Goal: Task Accomplishment & Management: Manage account settings

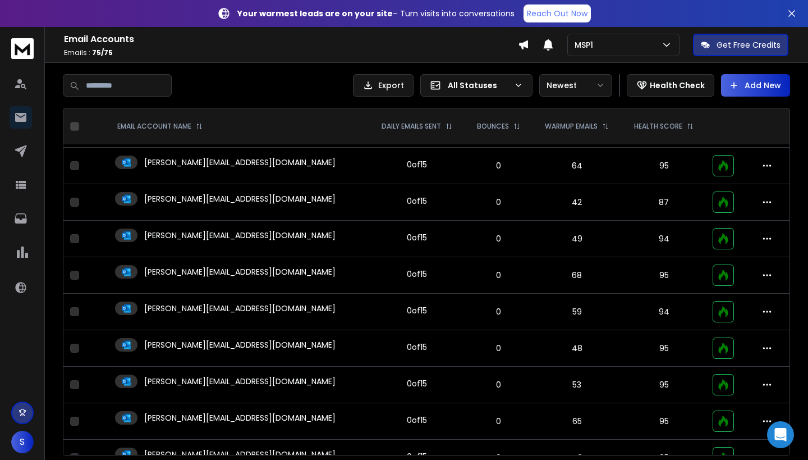
scroll to position [1052, 0]
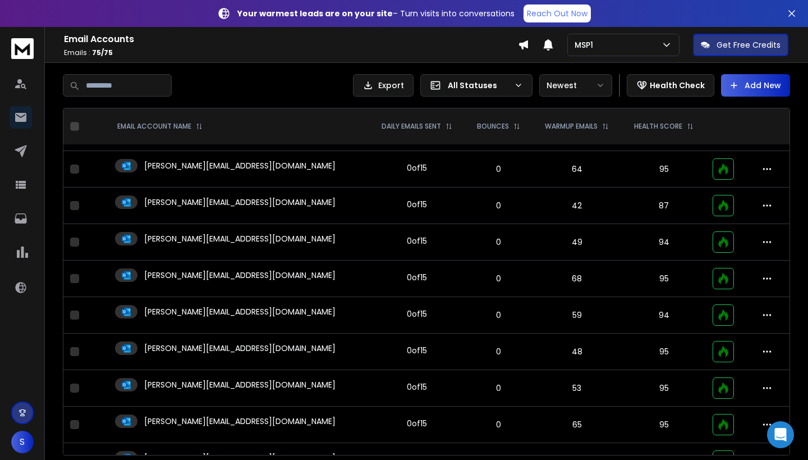
click at [313, 243] on td "[PERSON_NAME][EMAIL_ADDRESS][DOMAIN_NAME]" at bounding box center [238, 242] width 260 height 36
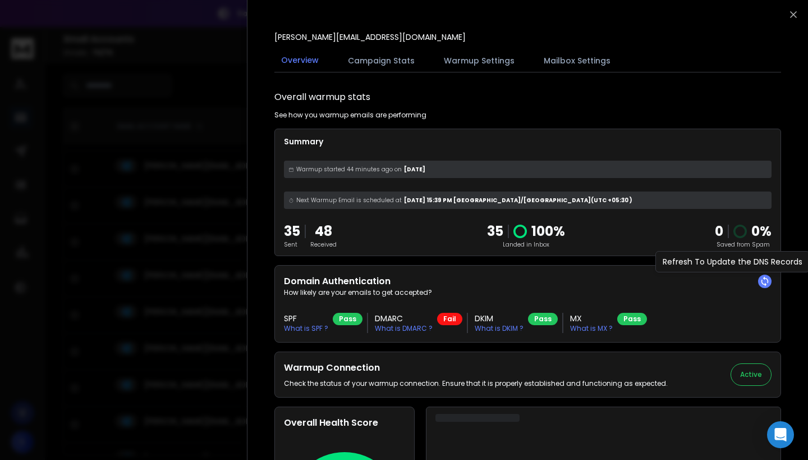
click at [761, 280] on icon at bounding box center [765, 281] width 11 height 11
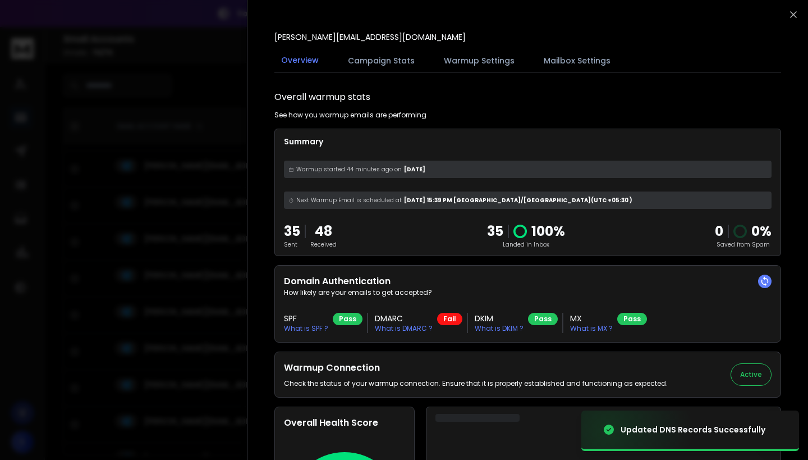
click at [761, 280] on icon at bounding box center [765, 281] width 11 height 11
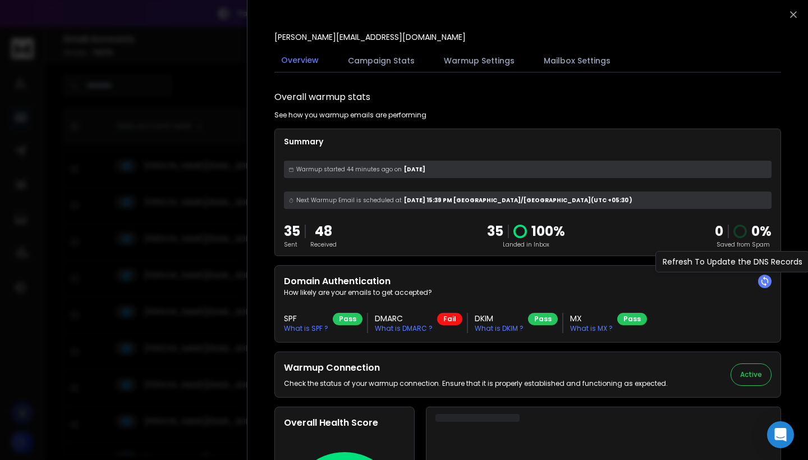
click at [766, 281] on icon at bounding box center [765, 281] width 11 height 11
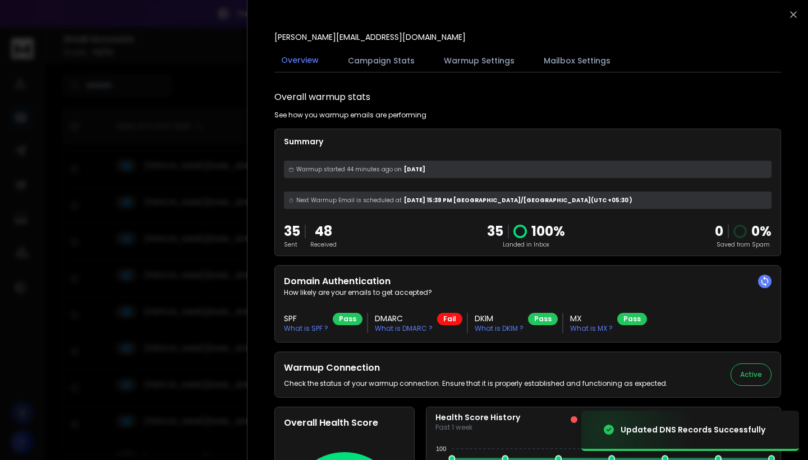
click at [766, 281] on icon at bounding box center [765, 281] width 11 height 11
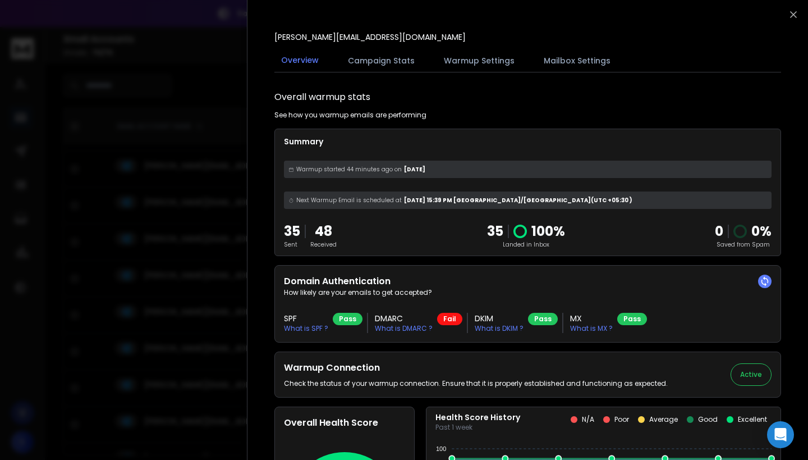
click at [766, 281] on icon at bounding box center [765, 281] width 11 height 11
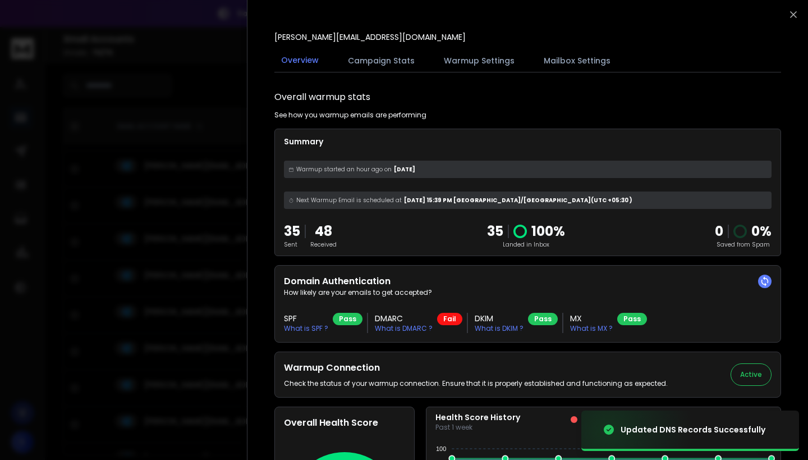
click at [766, 281] on icon at bounding box center [765, 281] width 11 height 11
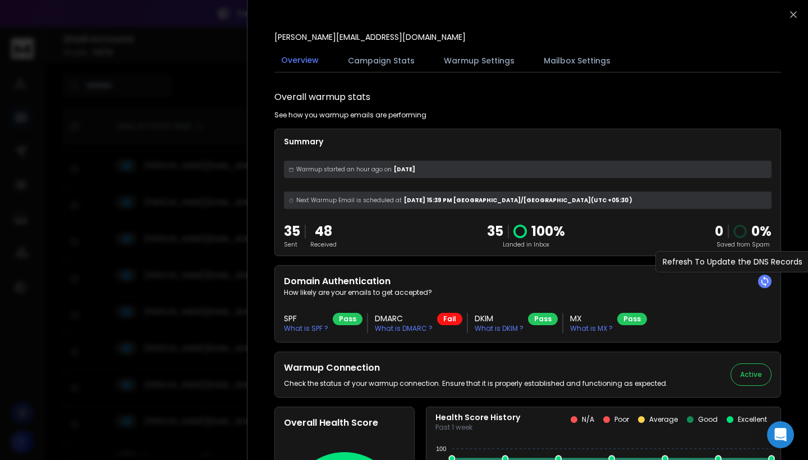
click at [764, 282] on icon at bounding box center [765, 281] width 11 height 11
click at [767, 280] on icon at bounding box center [765, 281] width 11 height 11
click at [766, 282] on icon at bounding box center [765, 281] width 11 height 11
click at [761, 280] on icon at bounding box center [765, 281] width 11 height 11
click at [762, 284] on icon at bounding box center [765, 281] width 7 height 10
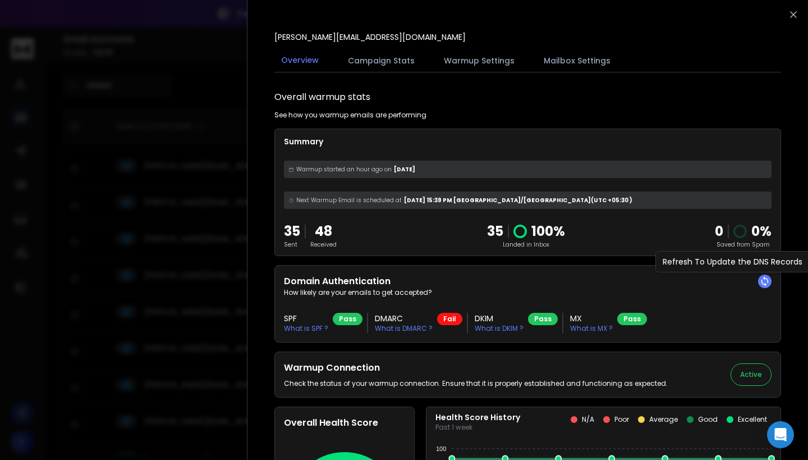
click at [763, 278] on icon at bounding box center [765, 281] width 7 height 10
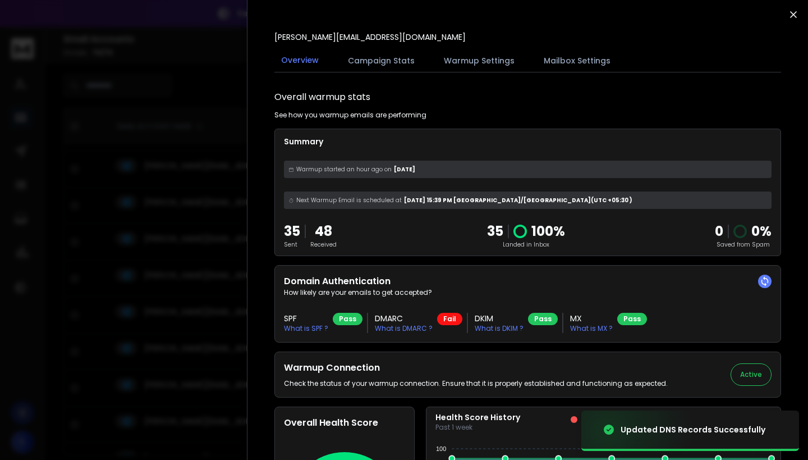
click at [789, 17] on icon "button" at bounding box center [793, 14] width 11 height 11
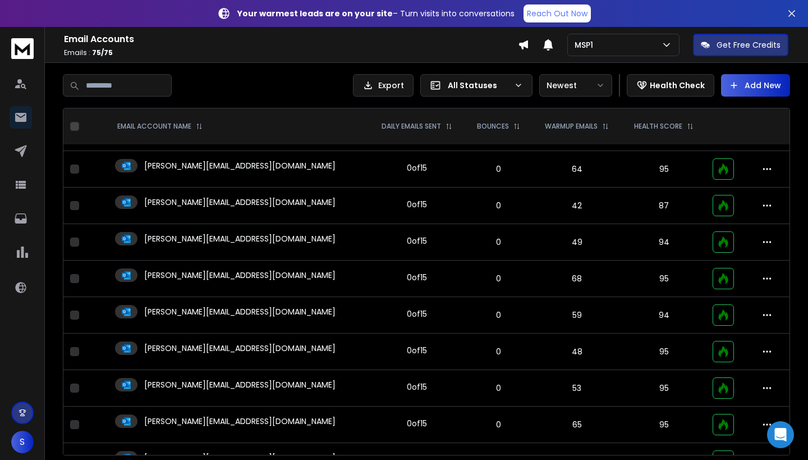
click at [255, 394] on td "[PERSON_NAME][EMAIL_ADDRESS][DOMAIN_NAME]" at bounding box center [238, 388] width 260 height 36
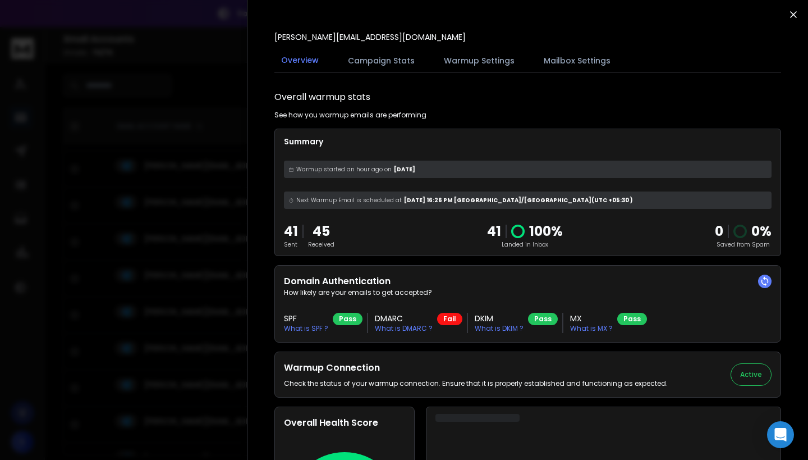
click at [789, 12] on icon "button" at bounding box center [793, 14] width 11 height 11
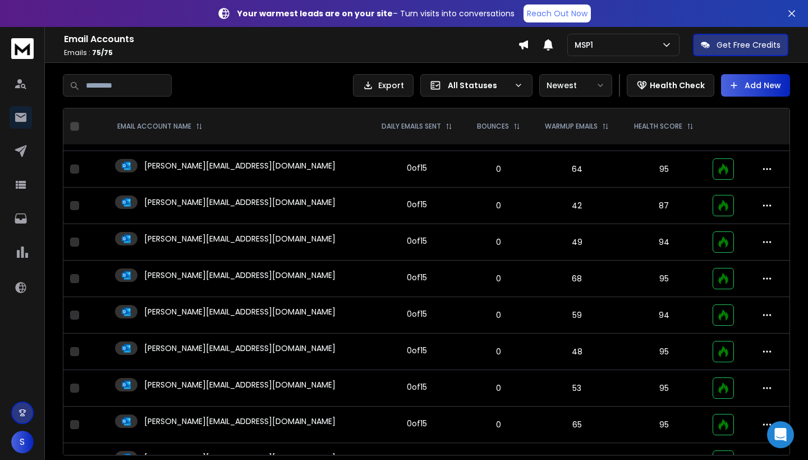
click at [410, 244] on td "0 of 15" at bounding box center [417, 238] width 97 height 29
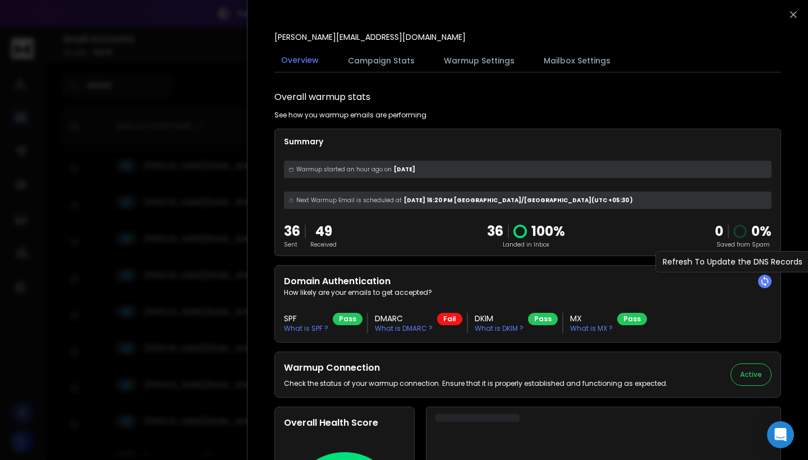
click at [761, 284] on icon at bounding box center [765, 281] width 11 height 11
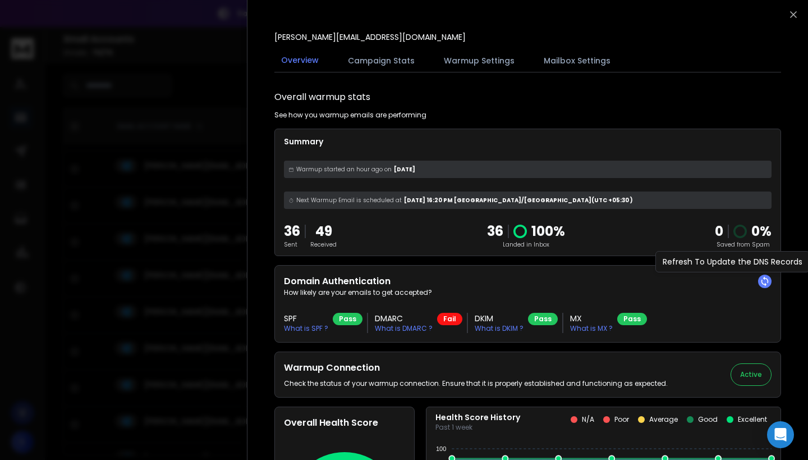
click at [760, 284] on icon at bounding box center [765, 281] width 11 height 11
click at [789, 17] on icon "button" at bounding box center [793, 14] width 11 height 11
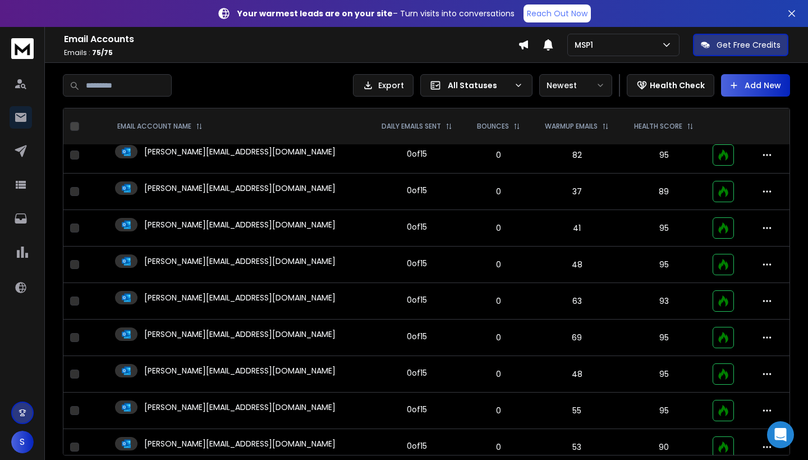
scroll to position [1514, 0]
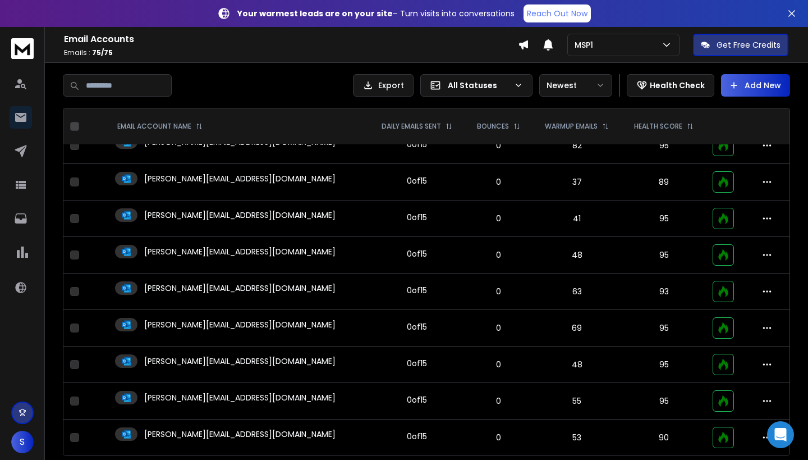
click at [407, 216] on div "0 of 15" at bounding box center [417, 217] width 20 height 11
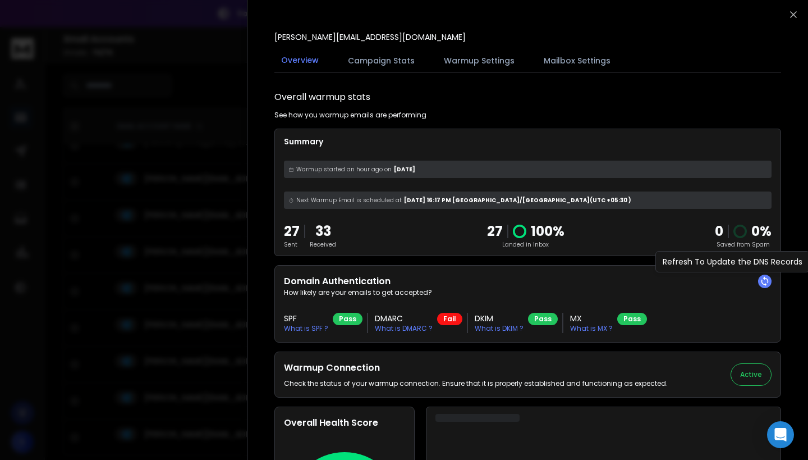
click at [762, 282] on icon at bounding box center [765, 281] width 11 height 11
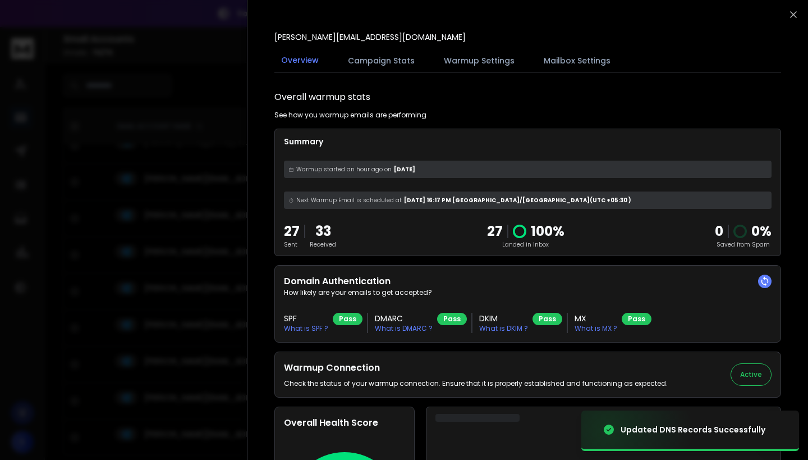
click at [762, 282] on icon at bounding box center [765, 281] width 11 height 11
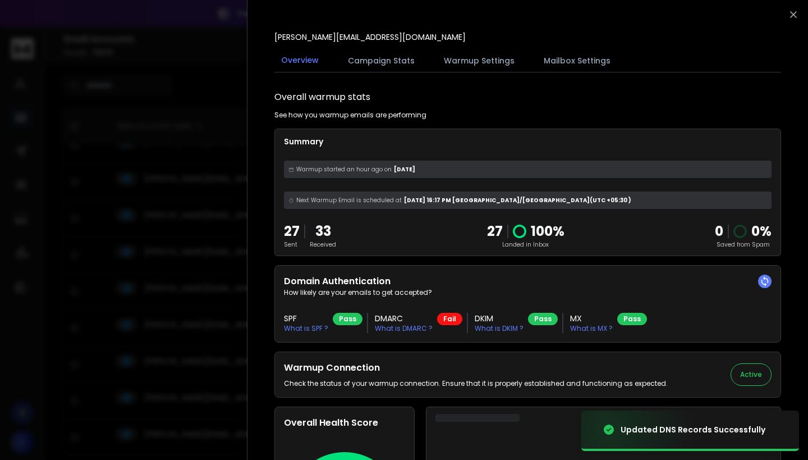
click at [762, 282] on icon at bounding box center [765, 281] width 11 height 11
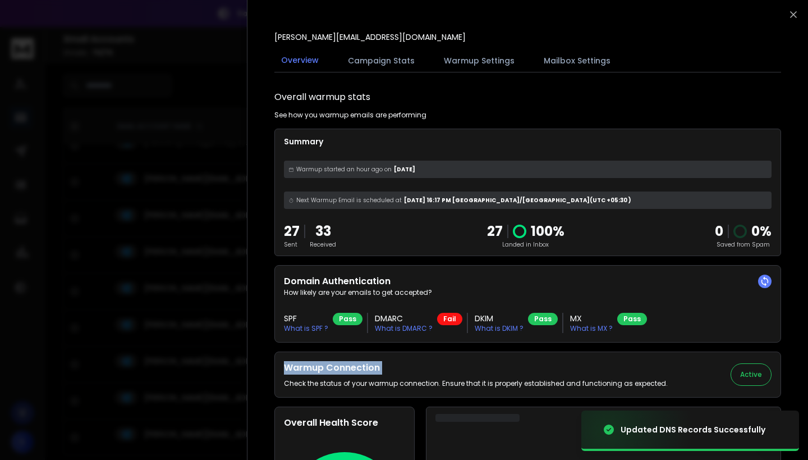
click at [762, 282] on icon at bounding box center [765, 281] width 11 height 11
click at [762, 282] on icon at bounding box center [765, 281] width 15 height 15
click at [762, 282] on icon at bounding box center [765, 281] width 11 height 11
click at [762, 282] on icon at bounding box center [765, 281] width 15 height 15
click at [762, 282] on icon at bounding box center [765, 281] width 11 height 11
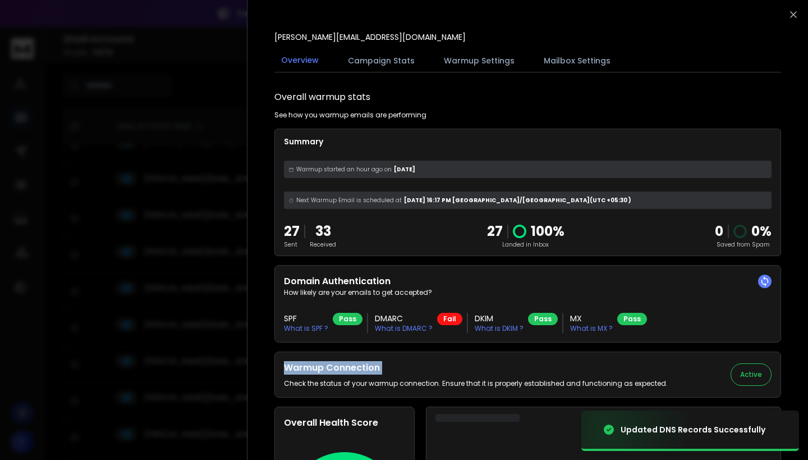
click at [762, 282] on icon at bounding box center [765, 281] width 11 height 11
click at [762, 282] on icon at bounding box center [765, 281] width 15 height 15
click at [762, 282] on icon at bounding box center [765, 281] width 11 height 11
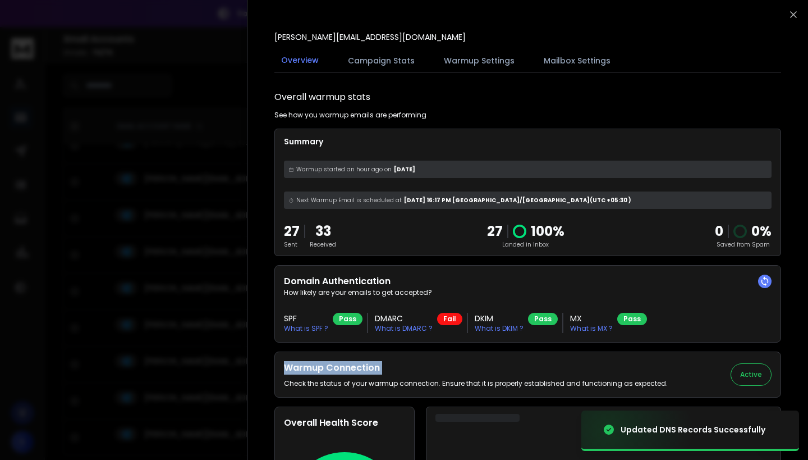
click at [762, 282] on icon at bounding box center [765, 281] width 11 height 11
click at [762, 282] on icon at bounding box center [765, 281] width 12 height 12
click at [762, 282] on icon at bounding box center [765, 281] width 11 height 11
click at [762, 282] on icon at bounding box center [765, 281] width 16 height 16
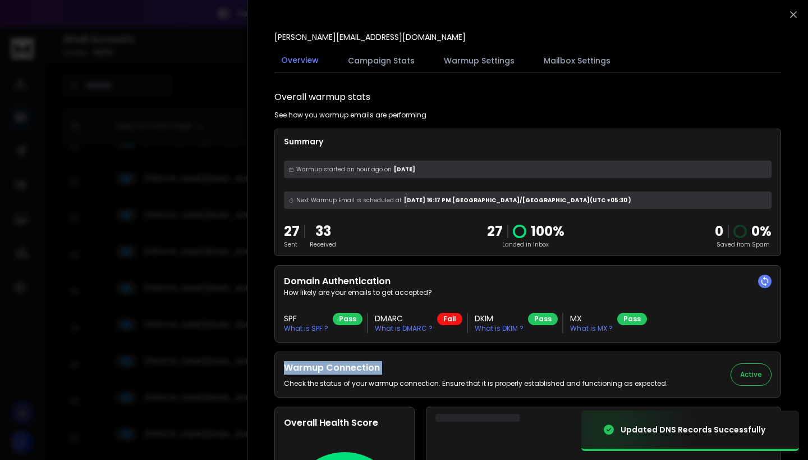
click at [762, 282] on icon at bounding box center [765, 281] width 11 height 11
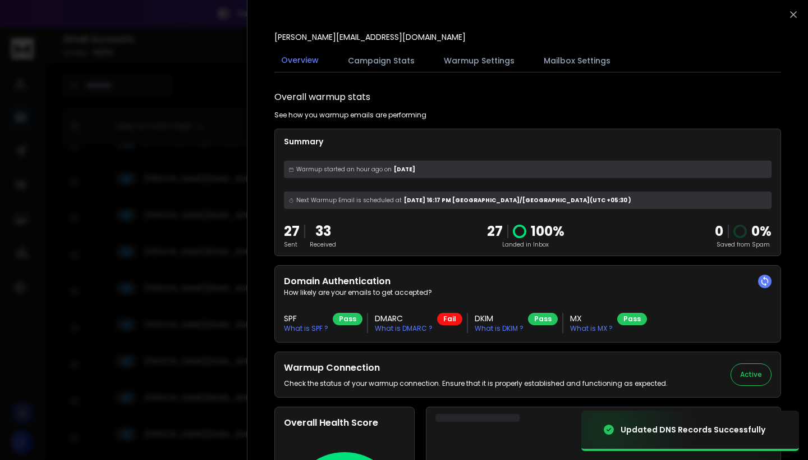
click at [762, 282] on icon at bounding box center [765, 281] width 11 height 11
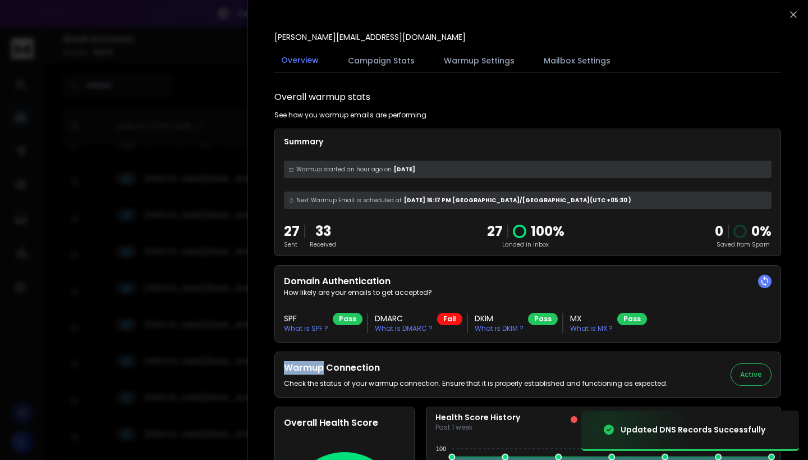
click at [762, 282] on icon at bounding box center [765, 281] width 11 height 11
click at [762, 282] on icon at bounding box center [765, 281] width 12 height 12
click at [762, 282] on icon at bounding box center [765, 281] width 11 height 11
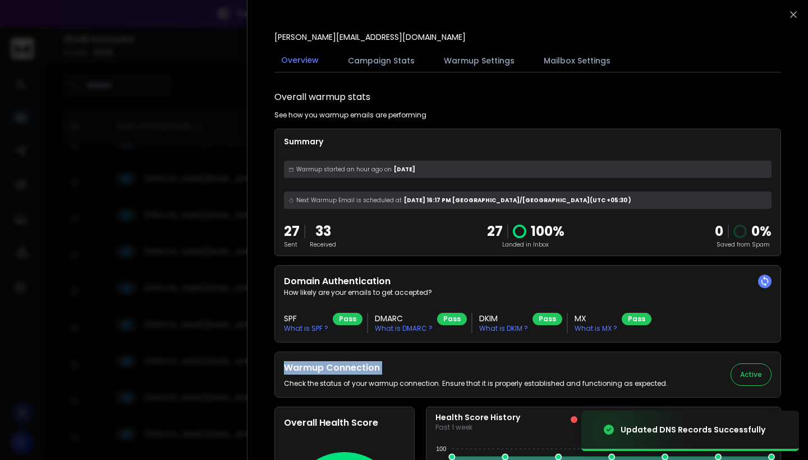
click at [762, 282] on icon at bounding box center [764, 280] width 15 height 15
click at [762, 282] on icon at bounding box center [765, 281] width 11 height 11
click at [762, 282] on icon at bounding box center [765, 281] width 16 height 16
click at [762, 282] on icon at bounding box center [765, 281] width 15 height 15
click at [762, 282] on icon at bounding box center [765, 281] width 16 height 16
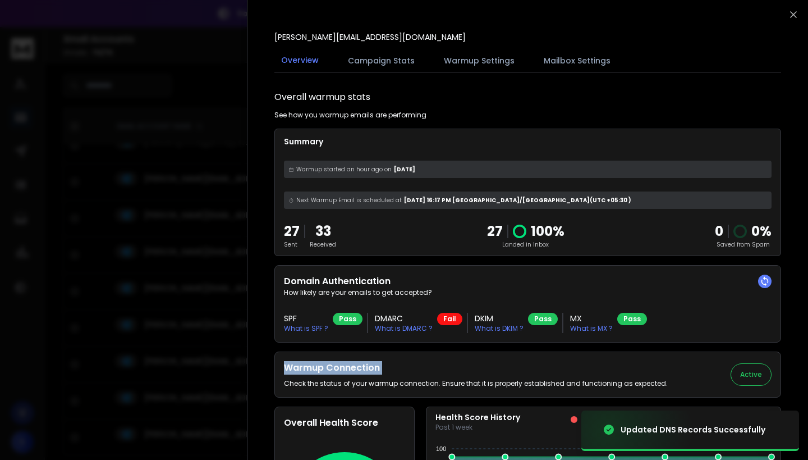
click at [762, 282] on icon at bounding box center [765, 281] width 11 height 11
click at [762, 282] on icon at bounding box center [765, 281] width 16 height 16
click at [762, 282] on icon at bounding box center [765, 281] width 11 height 11
click at [762, 282] on icon at bounding box center [765, 281] width 12 height 12
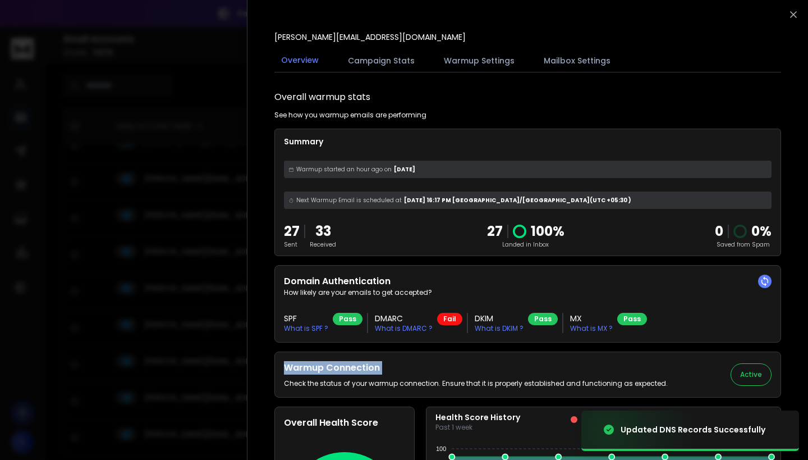
click at [762, 282] on icon at bounding box center [765, 281] width 12 height 12
click at [762, 282] on icon at bounding box center [765, 281] width 11 height 11
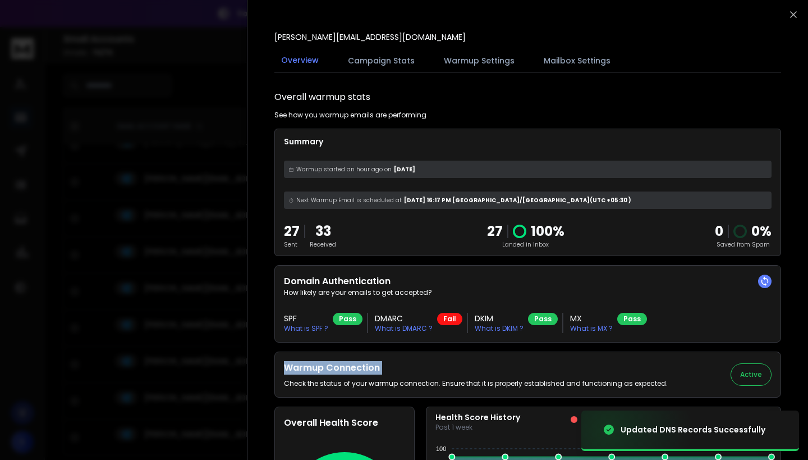
click at [762, 282] on icon at bounding box center [765, 281] width 11 height 11
click at [762, 282] on icon at bounding box center [765, 281] width 16 height 16
click at [762, 282] on icon at bounding box center [765, 281] width 11 height 11
click at [762, 282] on icon at bounding box center [764, 281] width 13 height 13
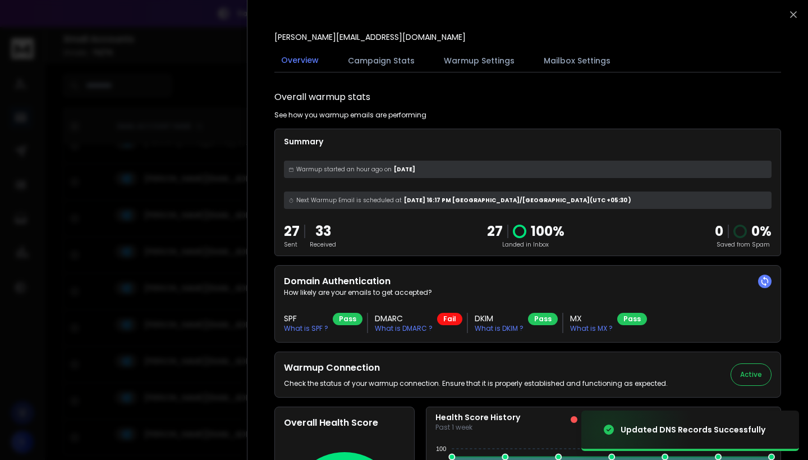
click at [762, 282] on icon at bounding box center [765, 281] width 12 height 12
click at [796, 12] on div "Multi Select Table Sheet [PERSON_NAME][EMAIL_ADDRESS][DOMAIN_NAME] Overview Cam…" at bounding box center [527, 230] width 561 height 460
click at [794, 14] on icon "button" at bounding box center [793, 14] width 11 height 11
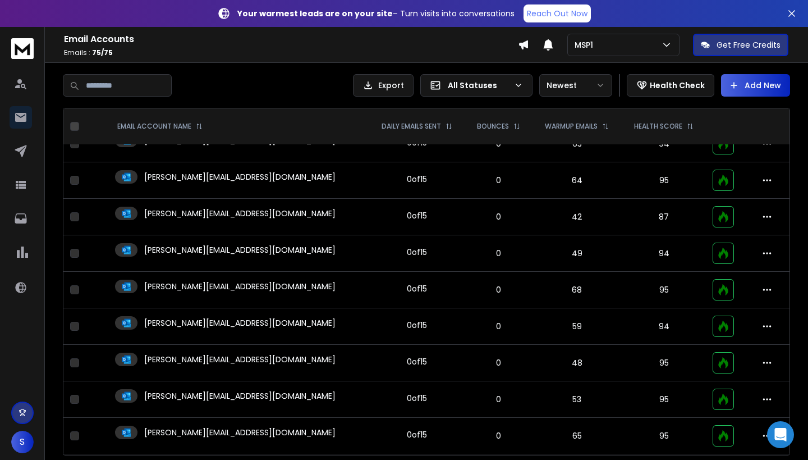
scroll to position [999, 0]
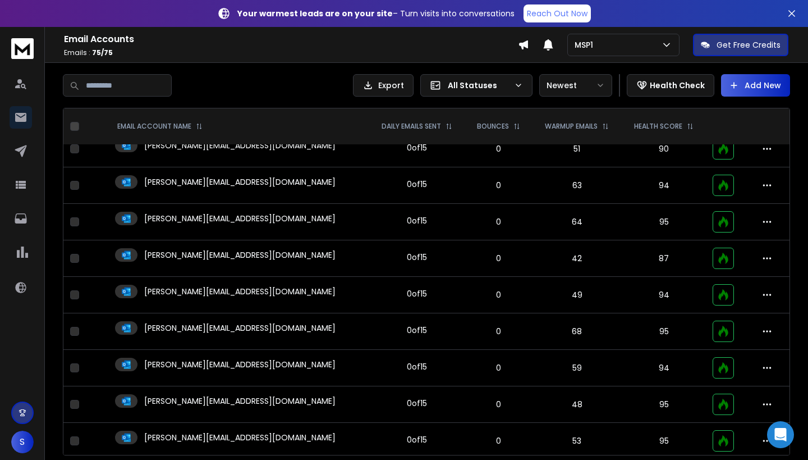
click at [286, 291] on div "[PERSON_NAME][EMAIL_ADDRESS][DOMAIN_NAME]" at bounding box center [238, 291] width 247 height 13
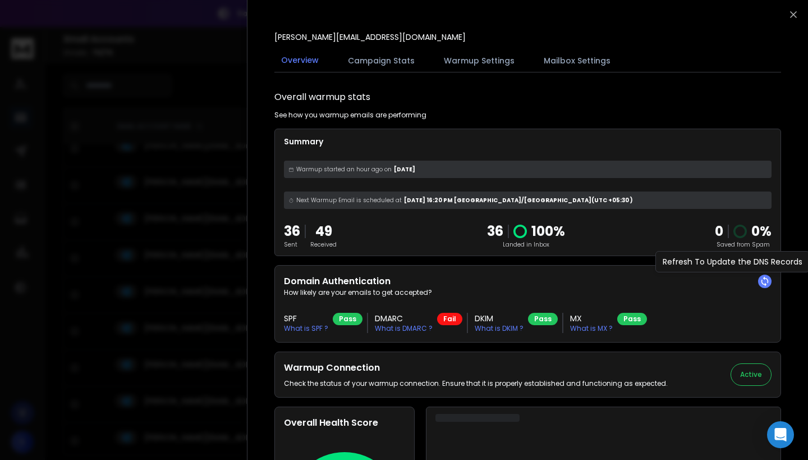
click at [764, 281] on icon at bounding box center [765, 281] width 11 height 11
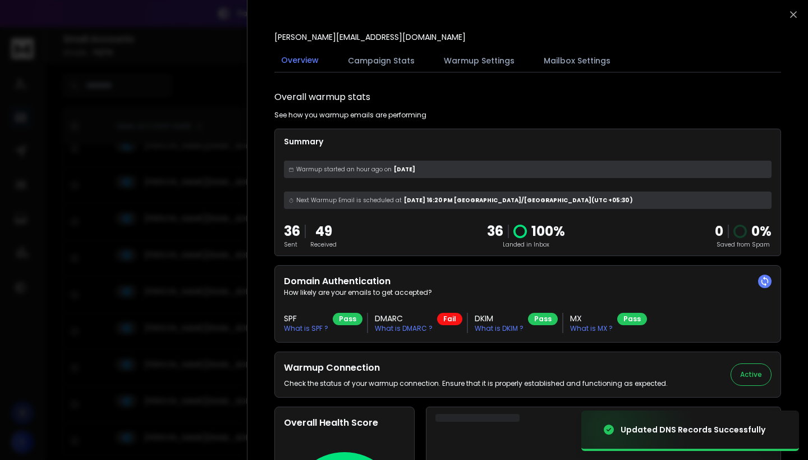
click at [764, 281] on icon at bounding box center [765, 281] width 11 height 11
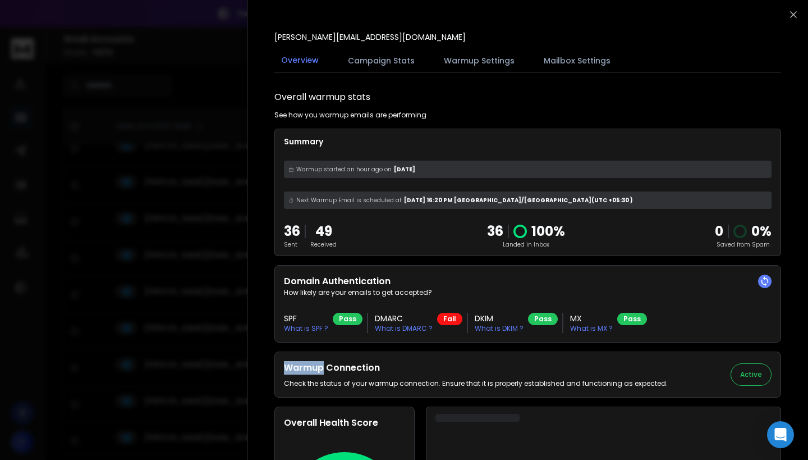
click at [764, 281] on icon at bounding box center [765, 281] width 7 height 10
click at [764, 281] on icon at bounding box center [765, 281] width 11 height 11
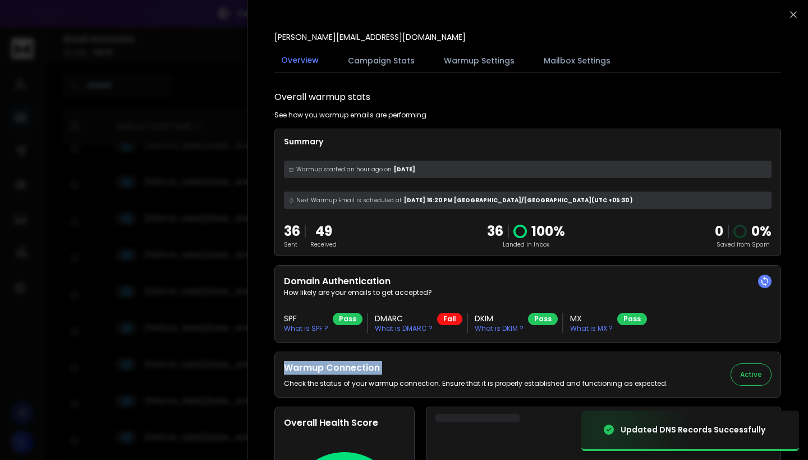
click at [764, 281] on icon at bounding box center [765, 281] width 11 height 11
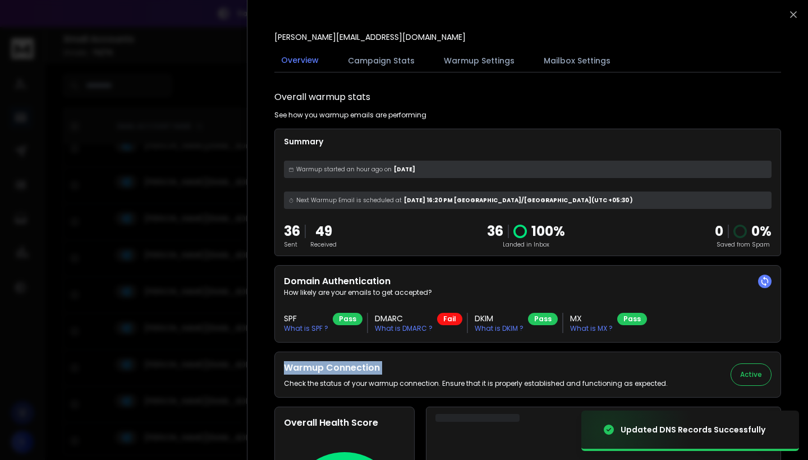
click at [764, 281] on icon at bounding box center [765, 281] width 11 height 11
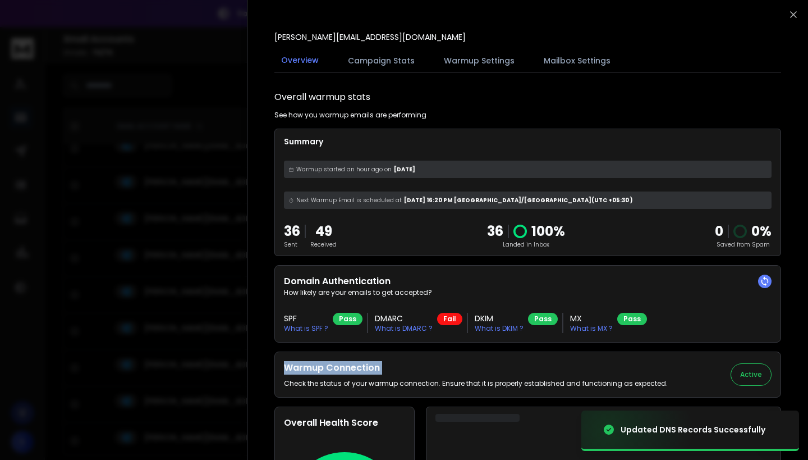
click at [764, 281] on icon at bounding box center [765, 281] width 11 height 11
click at [764, 281] on icon at bounding box center [765, 281] width 12 height 12
click at [764, 281] on icon at bounding box center [765, 281] width 11 height 11
click at [764, 281] on icon at bounding box center [765, 281] width 15 height 15
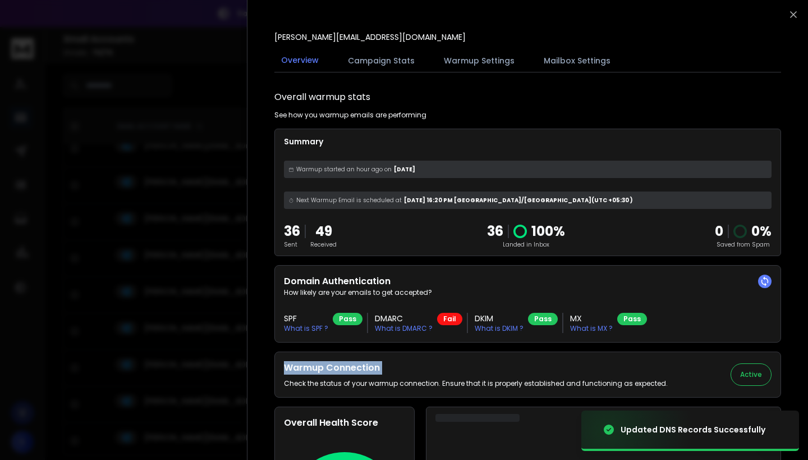
click at [764, 281] on icon at bounding box center [765, 281] width 12 height 12
click at [764, 281] on icon at bounding box center [765, 281] width 11 height 11
click at [764, 281] on icon at bounding box center [764, 281] width 13 height 13
click at [764, 281] on icon at bounding box center [765, 281] width 11 height 11
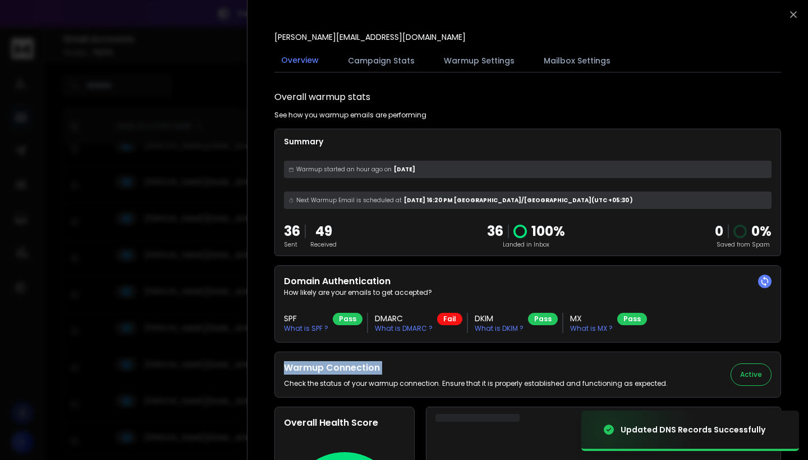
click at [764, 281] on icon at bounding box center [765, 281] width 11 height 11
click at [764, 281] on icon at bounding box center [765, 281] width 16 height 16
click at [764, 281] on icon at bounding box center [765, 281] width 12 height 12
click at [764, 281] on icon at bounding box center [765, 281] width 11 height 11
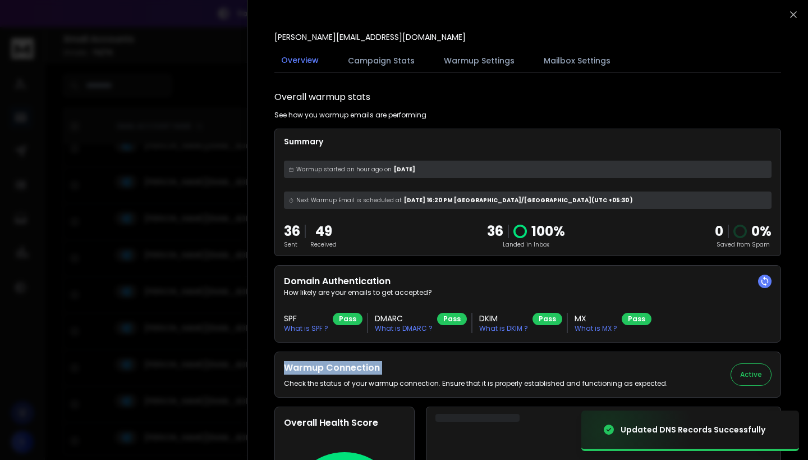
click at [764, 281] on icon at bounding box center [765, 281] width 12 height 12
click at [764, 281] on icon at bounding box center [765, 281] width 11 height 11
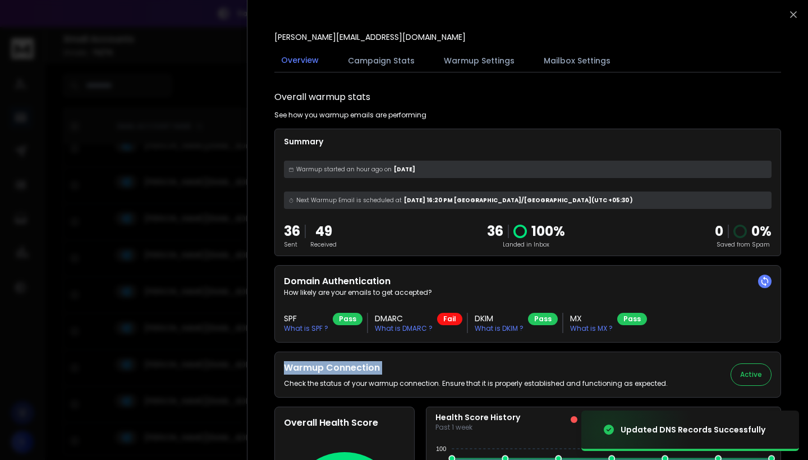
click at [764, 281] on icon at bounding box center [765, 281] width 11 height 11
click at [764, 281] on icon at bounding box center [765, 281] width 14 height 14
click at [764, 281] on icon at bounding box center [765, 281] width 12 height 12
click at [764, 281] on icon at bounding box center [765, 281] width 11 height 11
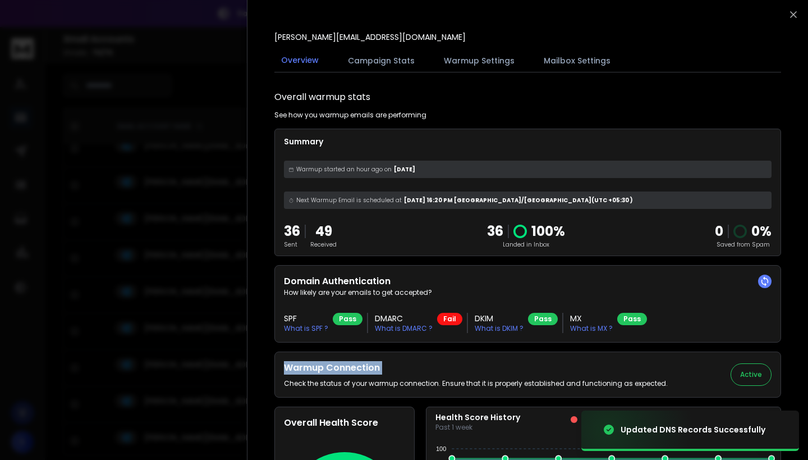
click at [764, 281] on icon at bounding box center [765, 281] width 11 height 11
click at [764, 281] on icon at bounding box center [765, 281] width 12 height 12
click at [764, 281] on icon at bounding box center [765, 281] width 7 height 10
click at [764, 281] on icon at bounding box center [765, 281] width 16 height 16
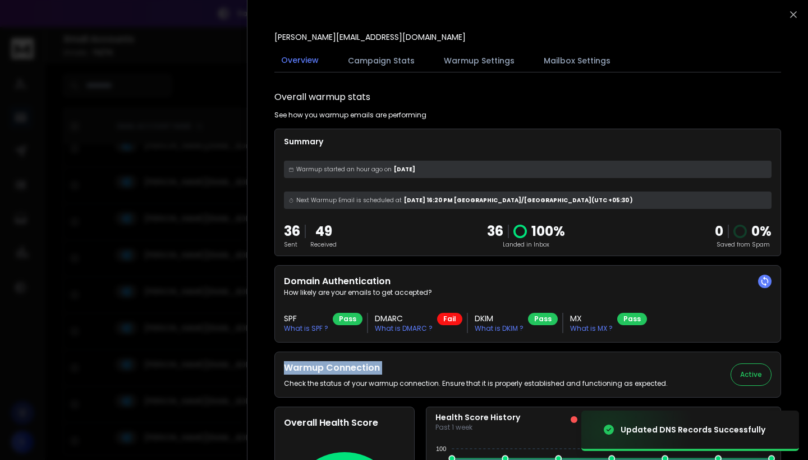
click at [764, 281] on icon at bounding box center [765, 281] width 11 height 11
click at [764, 281] on icon at bounding box center [765, 281] width 12 height 12
click at [764, 281] on icon at bounding box center [765, 281] width 11 height 11
click at [764, 281] on icon at bounding box center [765, 281] width 12 height 12
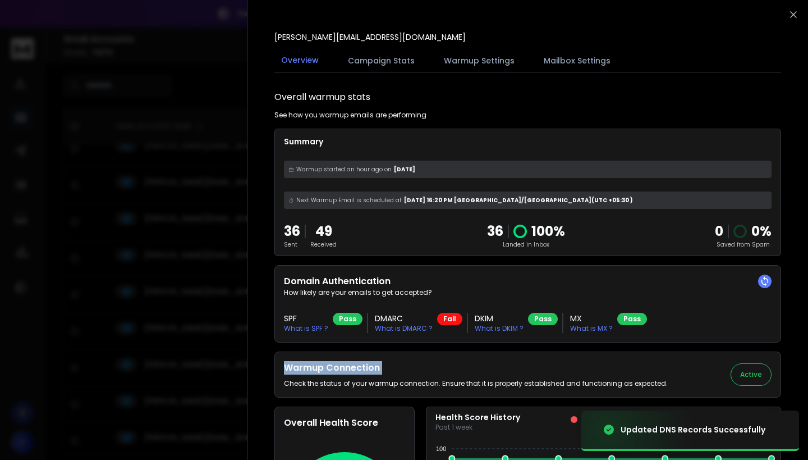
click at [764, 281] on icon at bounding box center [765, 281] width 8 height 11
click at [764, 281] on icon at bounding box center [765, 281] width 12 height 12
click at [764, 281] on icon at bounding box center [765, 281] width 16 height 16
click at [764, 281] on icon at bounding box center [765, 281] width 11 height 11
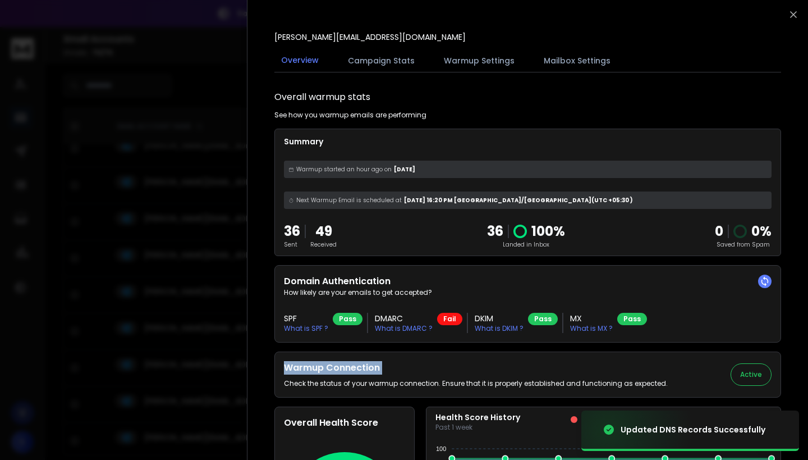
click at [764, 281] on icon at bounding box center [765, 281] width 12 height 12
click at [764, 281] on icon at bounding box center [765, 281] width 11 height 11
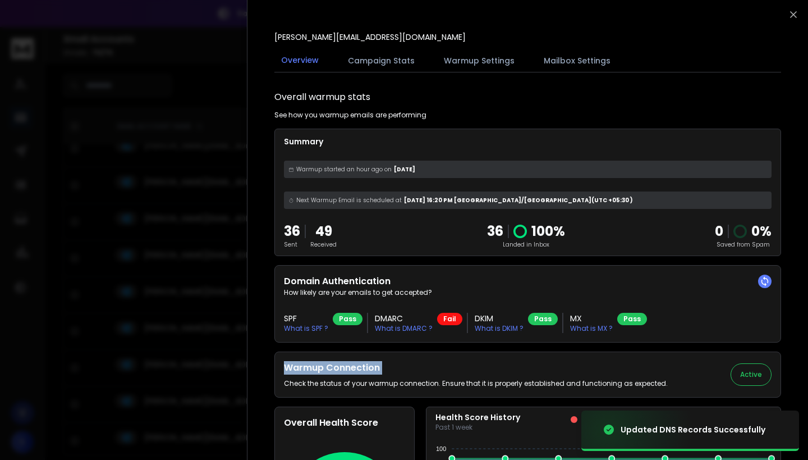
click at [764, 281] on icon at bounding box center [765, 281] width 15 height 15
click at [764, 281] on icon at bounding box center [765, 281] width 11 height 11
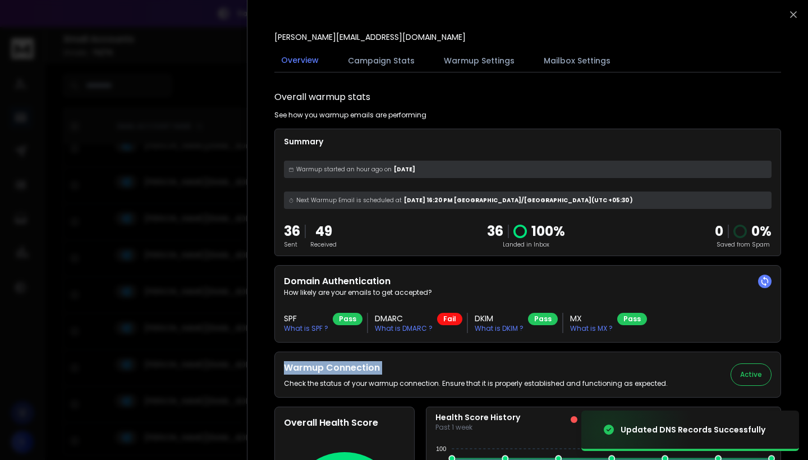
click at [764, 281] on icon at bounding box center [765, 281] width 11 height 11
click at [764, 281] on icon at bounding box center [764, 281] width 13 height 13
click at [764, 281] on icon at bounding box center [765, 281] width 11 height 11
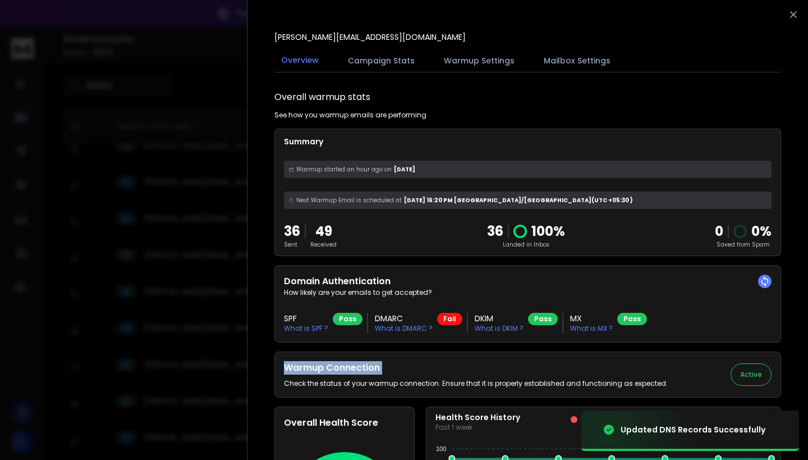
click at [764, 281] on icon at bounding box center [765, 281] width 11 height 11
click at [788, 20] on div "[PERSON_NAME][EMAIL_ADDRESS][DOMAIN_NAME] Overview Campaign Stats Warmup Settin…" at bounding box center [528, 460] width 534 height 895
click at [789, 16] on icon "button" at bounding box center [793, 14] width 11 height 11
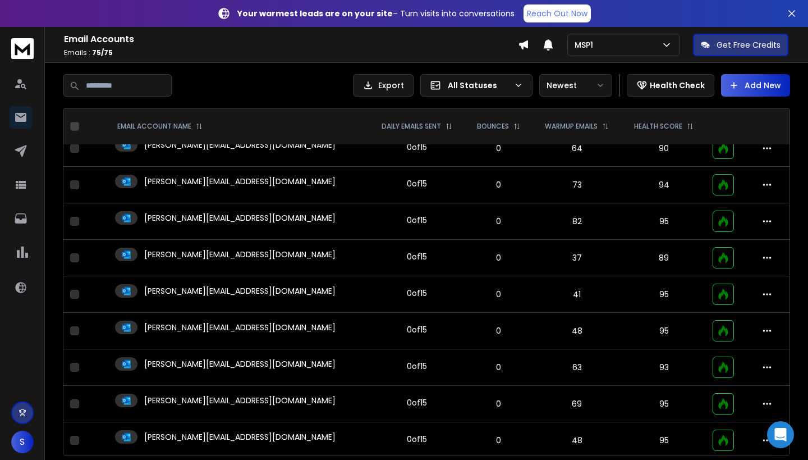
scroll to position [1442, 0]
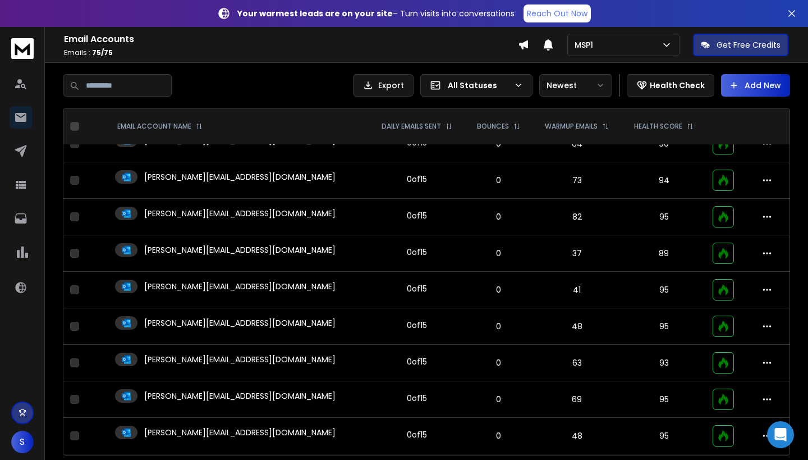
click at [258, 291] on div "[PERSON_NAME][EMAIL_ADDRESS][DOMAIN_NAME]" at bounding box center [238, 286] width 247 height 13
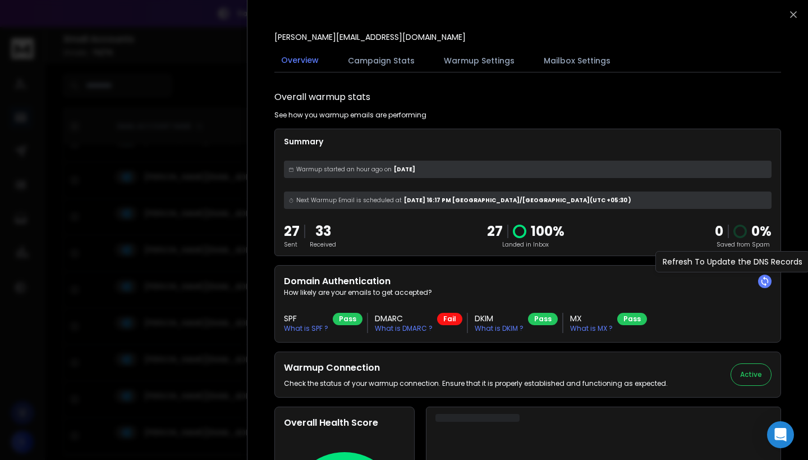
click at [763, 278] on icon at bounding box center [765, 281] width 7 height 10
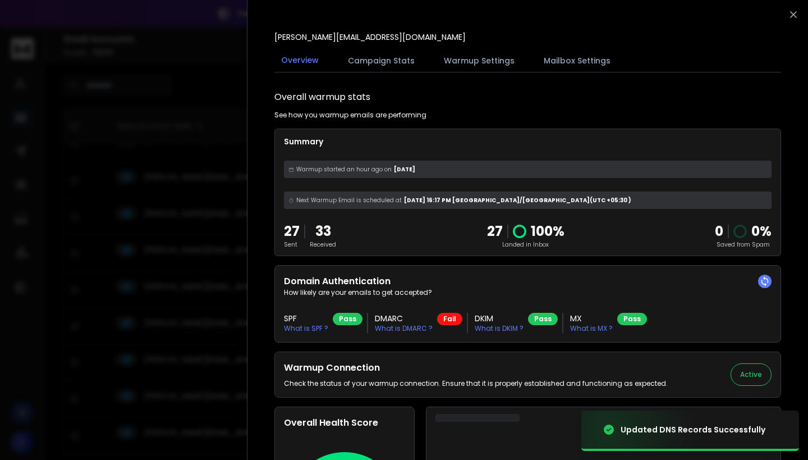
click at [763, 278] on icon at bounding box center [765, 281] width 7 height 10
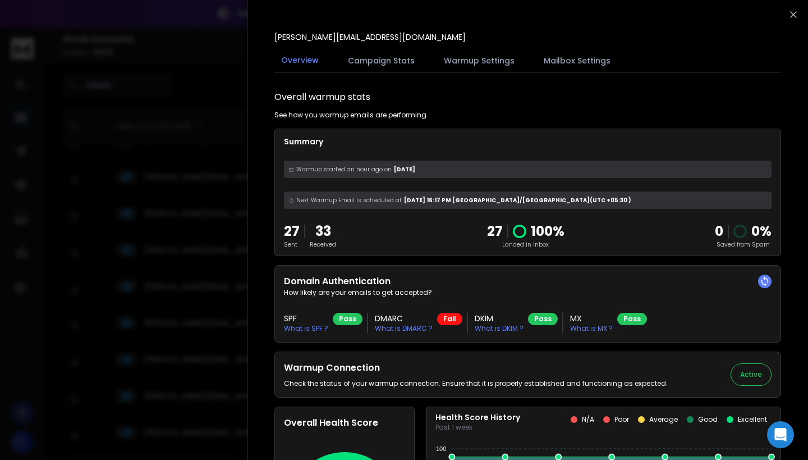
click at [763, 278] on icon at bounding box center [765, 281] width 7 height 10
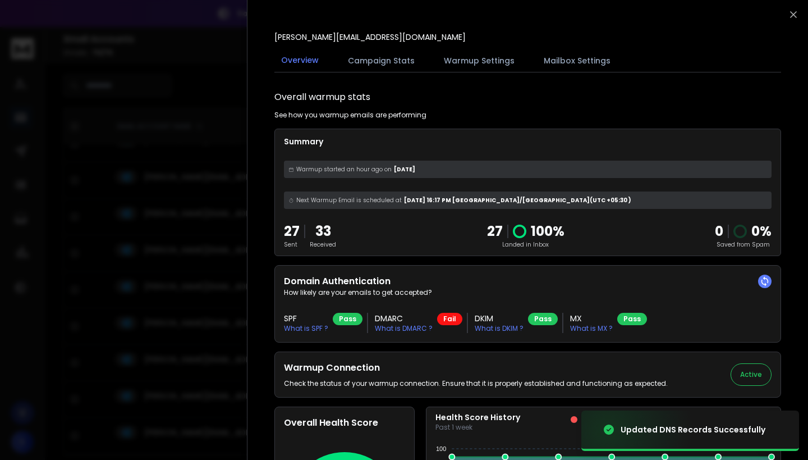
click at [763, 278] on icon at bounding box center [765, 281] width 7 height 10
click at [793, 12] on icon "button" at bounding box center [794, 15] width 6 height 6
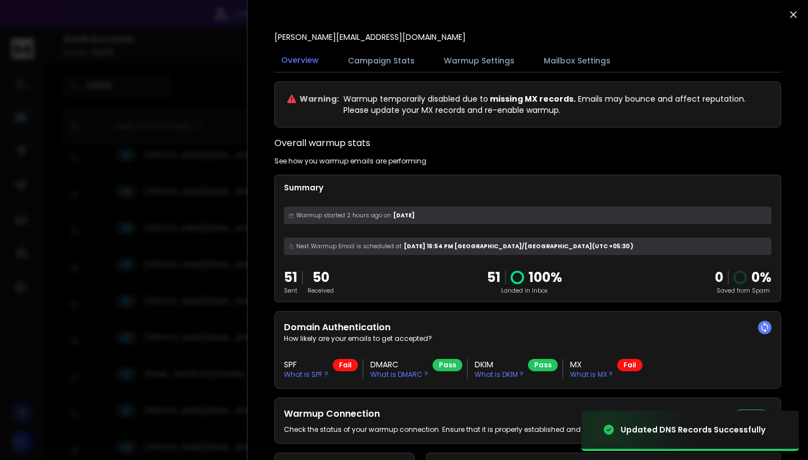
click at [790, 11] on icon "button" at bounding box center [793, 14] width 11 height 11
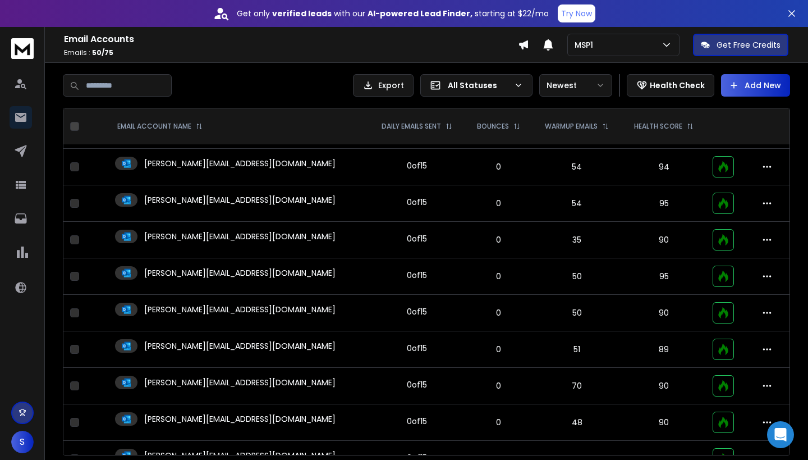
scroll to position [937, 0]
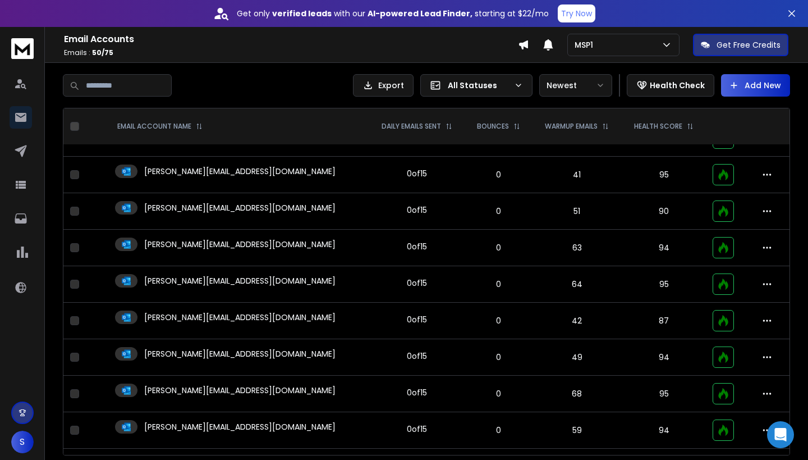
click at [230, 307] on td "[PERSON_NAME][EMAIL_ADDRESS][DOMAIN_NAME]" at bounding box center [238, 321] width 260 height 36
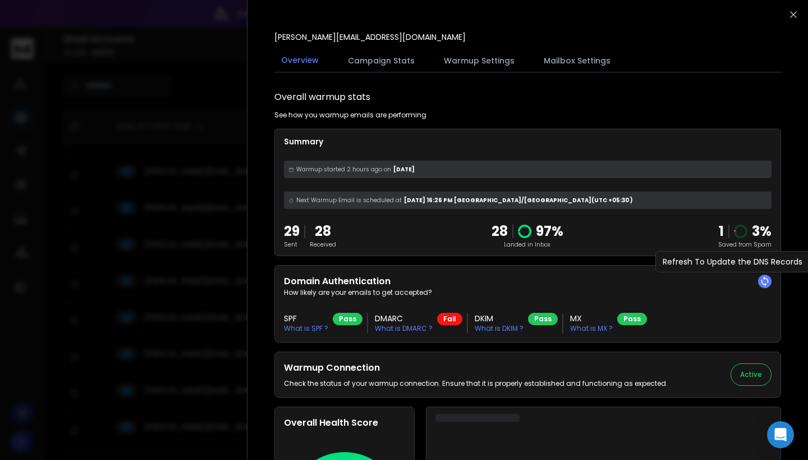
click at [764, 282] on icon at bounding box center [765, 281] width 7 height 10
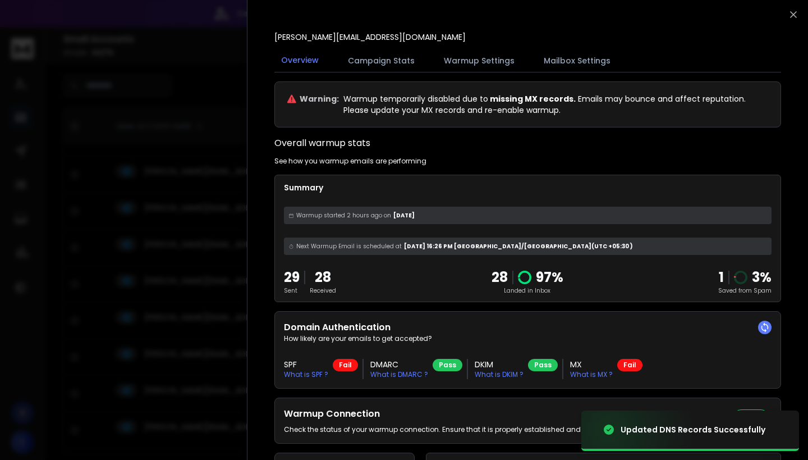
click at [794, 8] on div "Multi Select Table Sheet robert@partnermsp.net Overview Campaign Stats Warmup S…" at bounding box center [527, 230] width 561 height 460
click at [793, 12] on icon "button" at bounding box center [793, 14] width 11 height 11
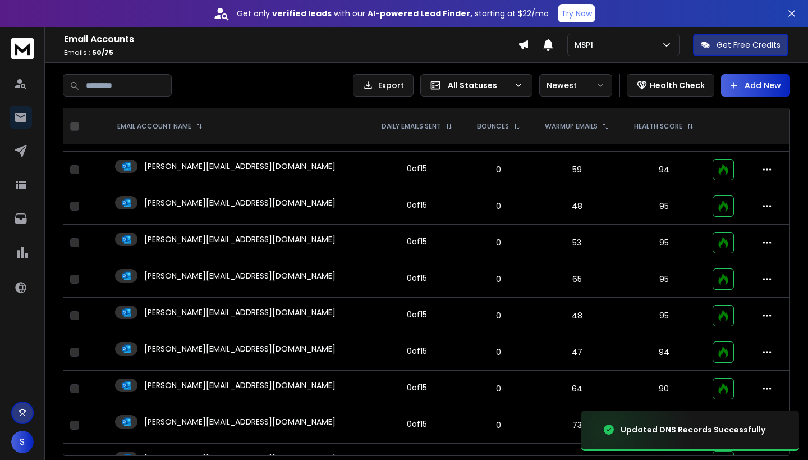
scroll to position [1541, 0]
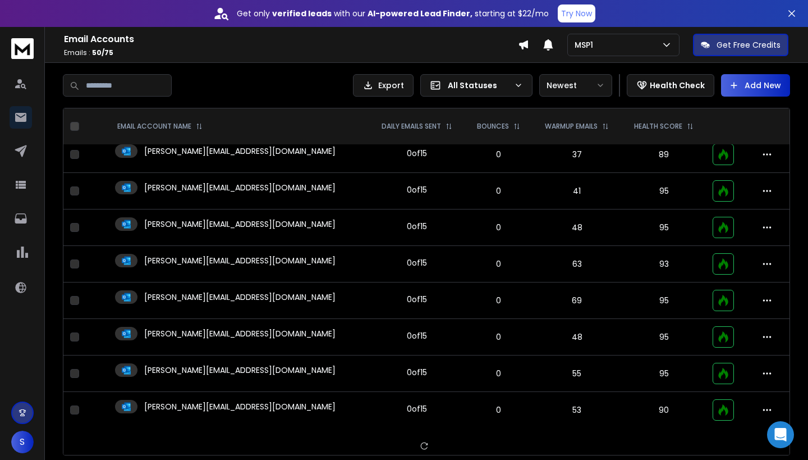
click at [263, 314] on td "[PERSON_NAME][EMAIL_ADDRESS][DOMAIN_NAME]" at bounding box center [238, 300] width 260 height 36
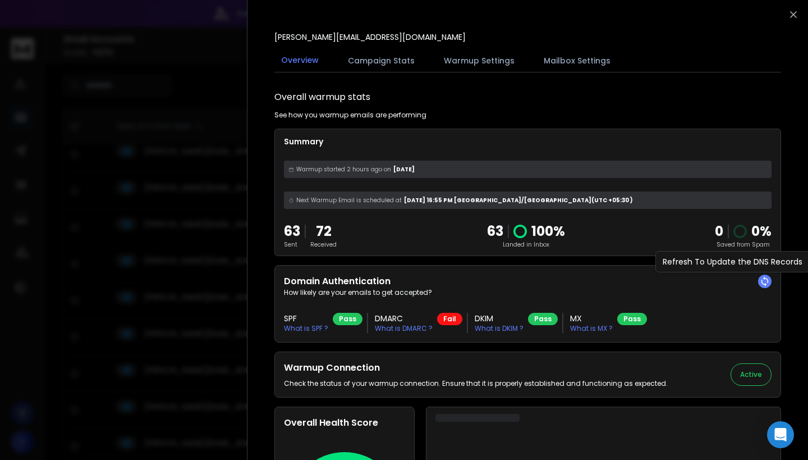
click at [760, 284] on icon at bounding box center [765, 281] width 11 height 11
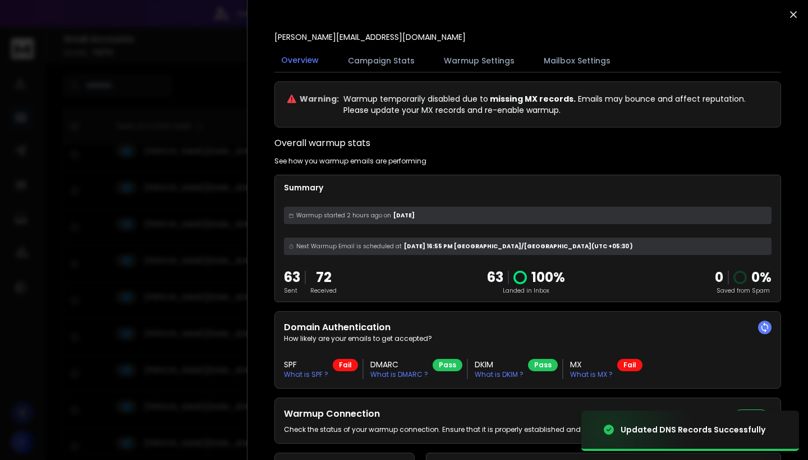
click at [788, 15] on icon "button" at bounding box center [793, 14] width 11 height 11
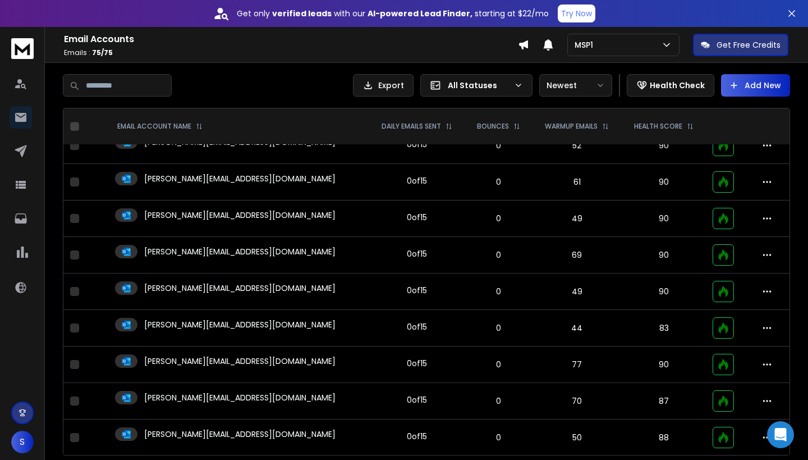
scroll to position [2095, 0]
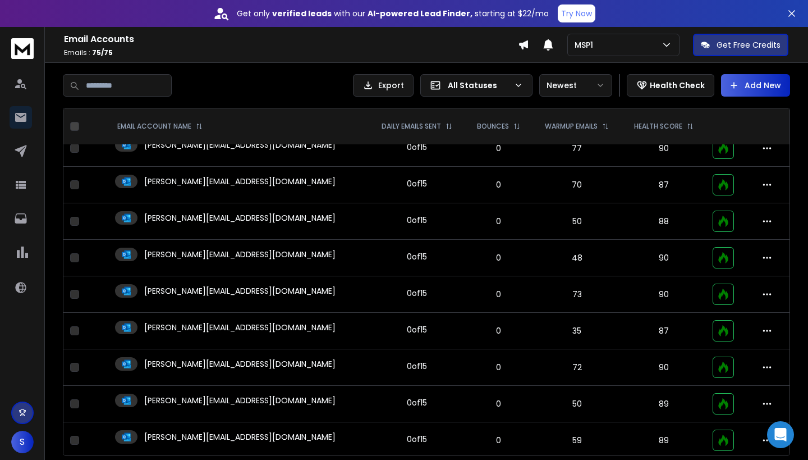
click at [225, 323] on p "[PERSON_NAME][EMAIL_ADDRESS][DOMAIN_NAME]" at bounding box center [239, 327] width 191 height 11
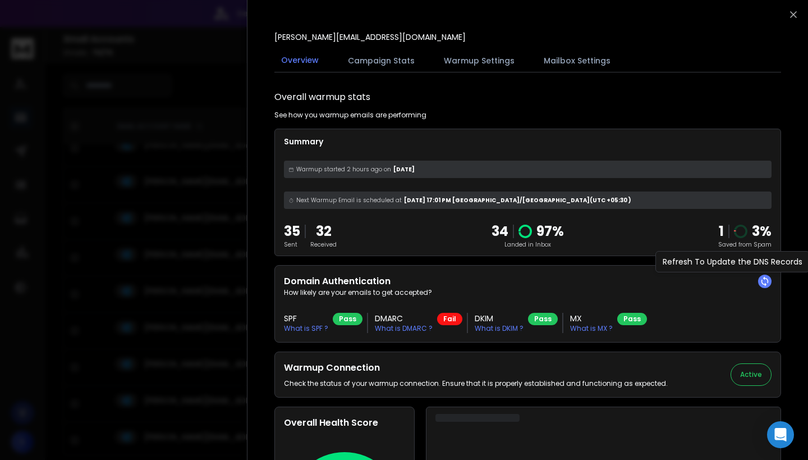
click at [762, 282] on icon at bounding box center [765, 281] width 11 height 11
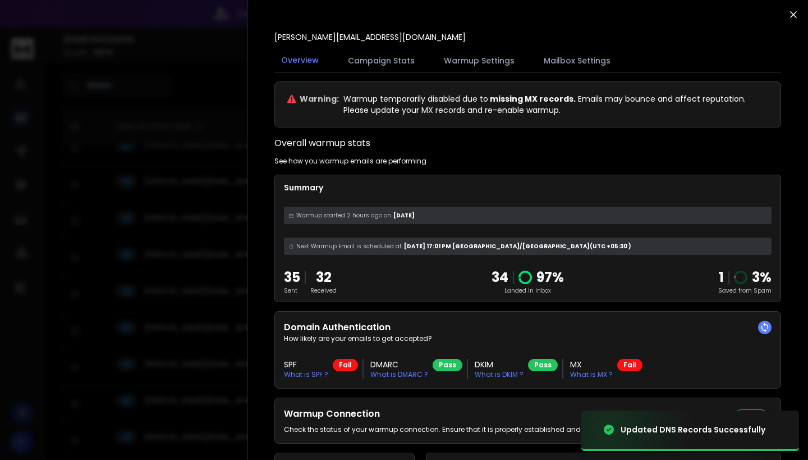
click at [788, 15] on icon "button" at bounding box center [793, 14] width 11 height 11
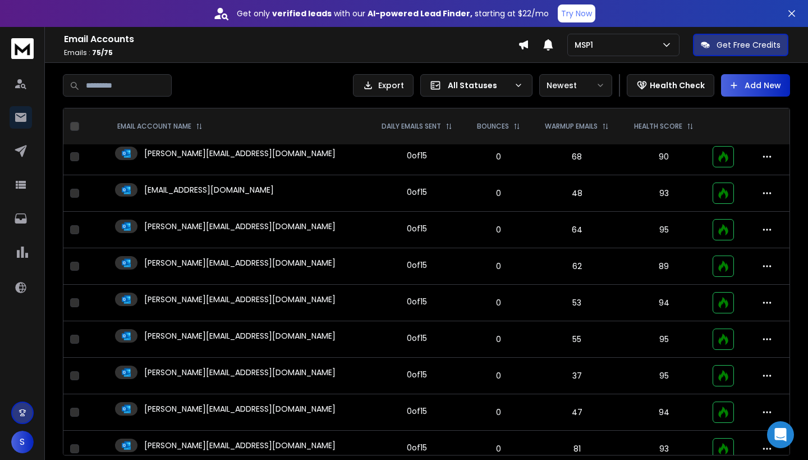
scroll to position [0, 0]
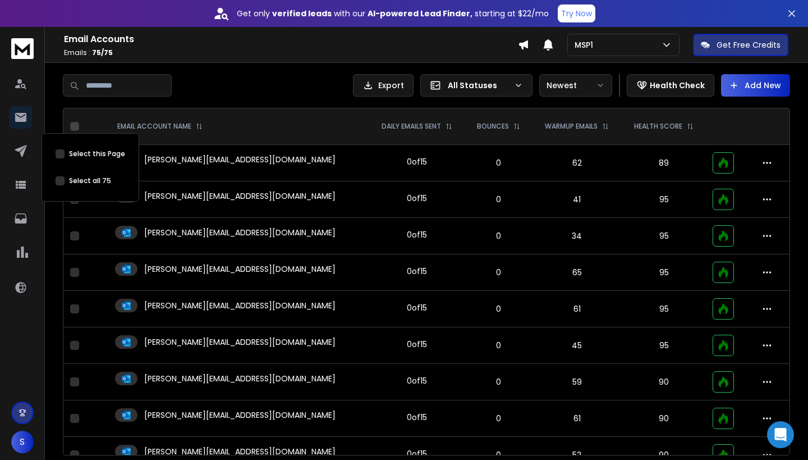
click at [76, 125] on button "Select this Page" at bounding box center [74, 126] width 9 height 9
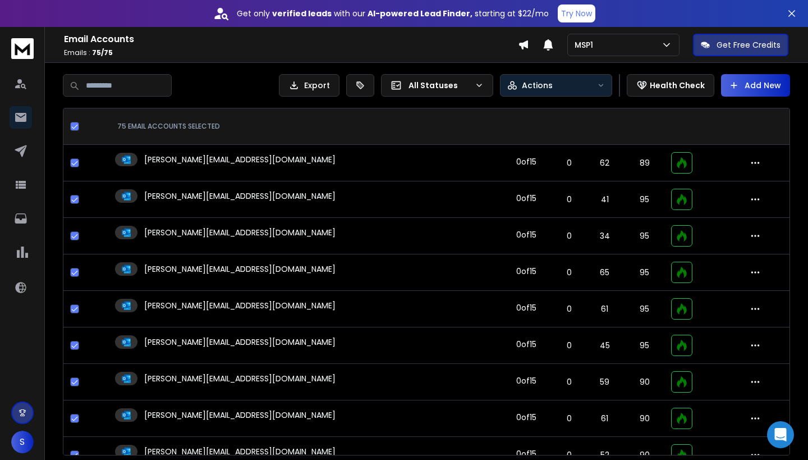
click at [525, 85] on p "Actions" at bounding box center [537, 85] width 31 height 11
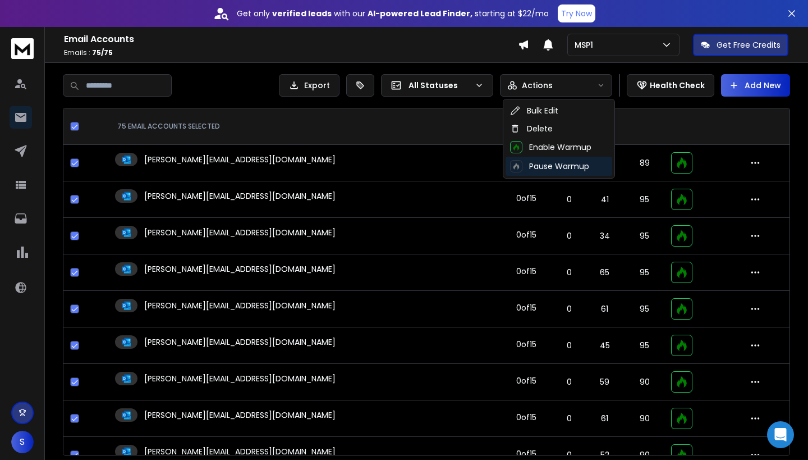
click at [546, 168] on div "Pause Warmup" at bounding box center [549, 166] width 79 height 12
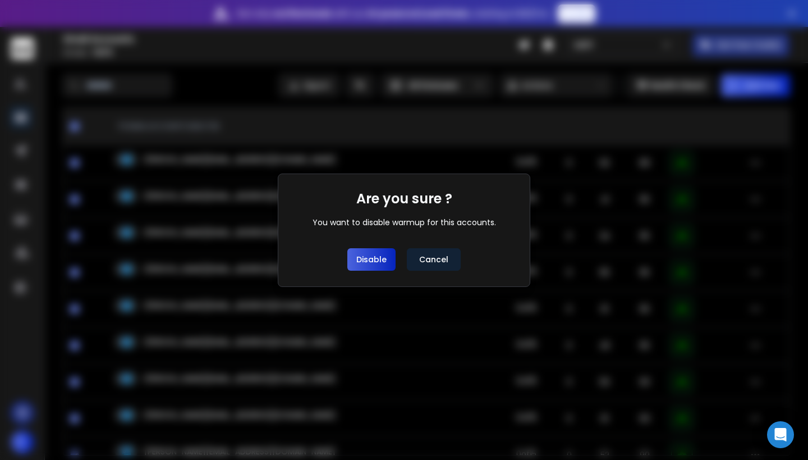
click at [379, 265] on button "Disable" at bounding box center [372, 259] width 48 height 22
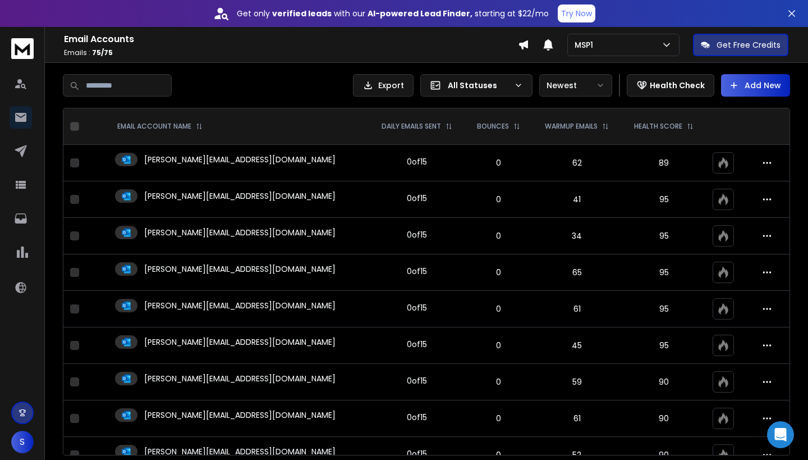
click at [794, 12] on icon at bounding box center [792, 13] width 10 height 10
